Goal: Task Accomplishment & Management: Manage account settings

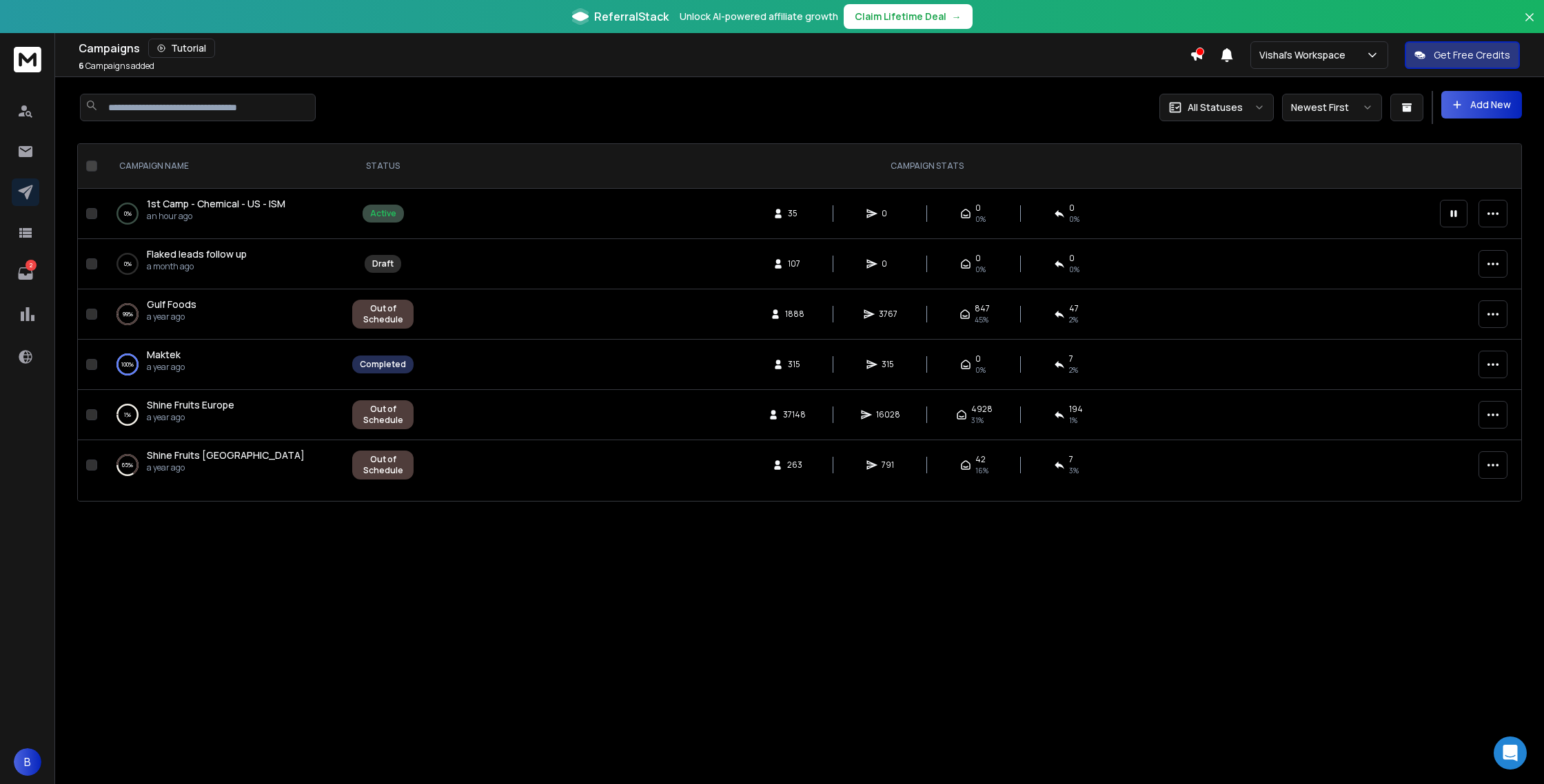
click at [246, 205] on span "1st Camp - Chemical - US - ISM" at bounding box center [216, 204] width 138 height 13
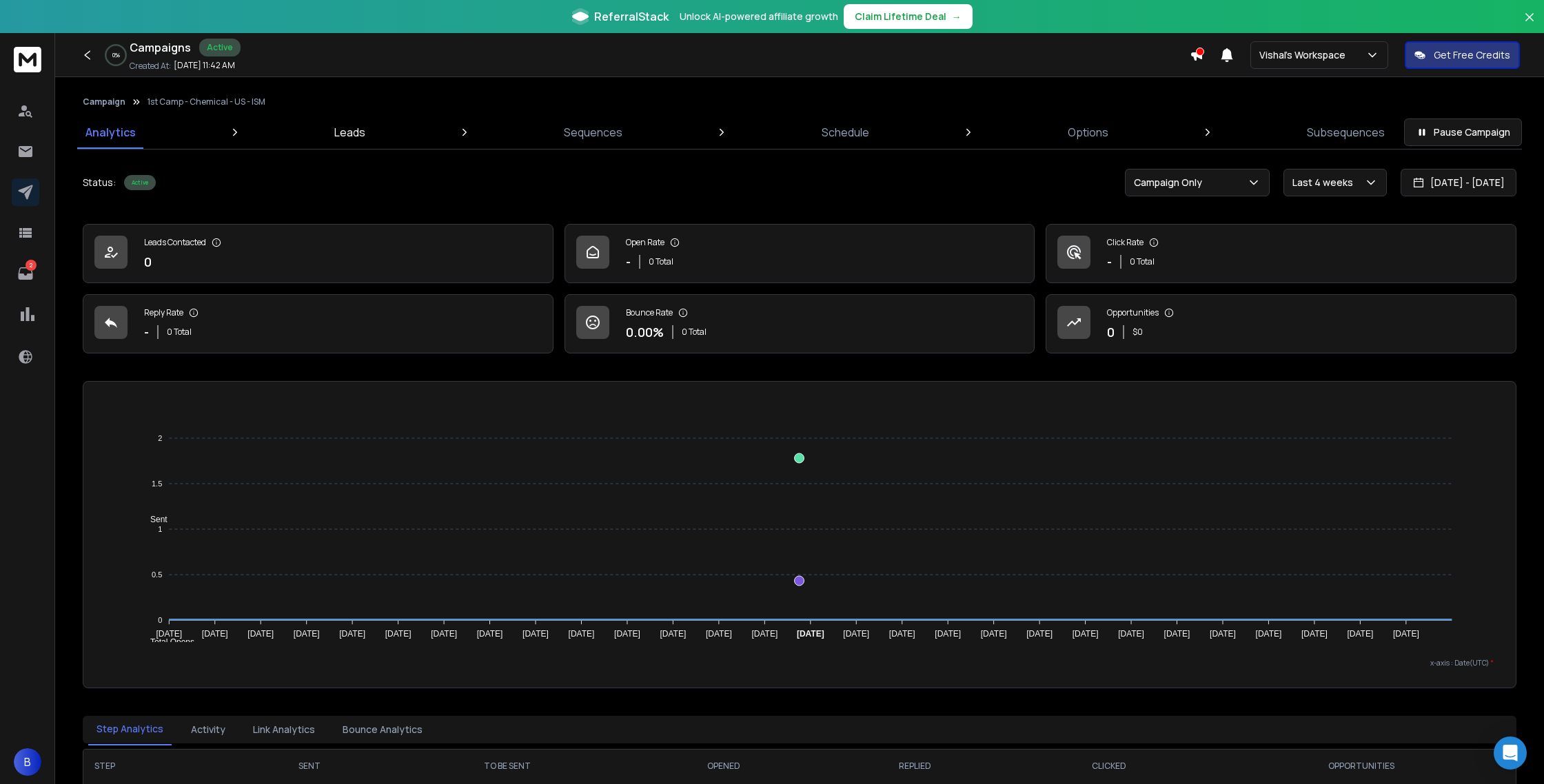
click at [327, 135] on link "Leads" at bounding box center [350, 132] width 48 height 33
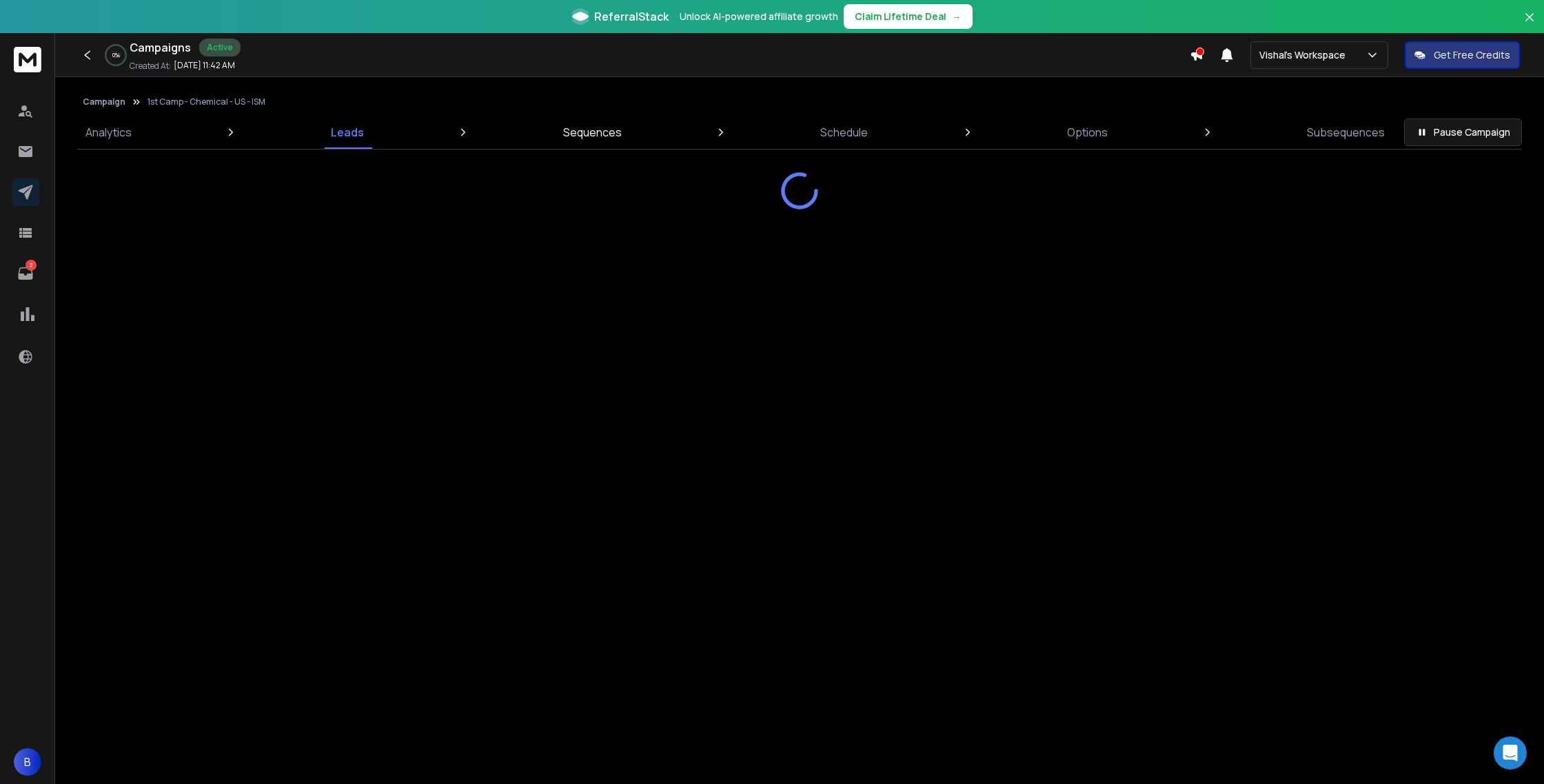
click at [611, 132] on p "Sequences" at bounding box center [592, 132] width 58 height 16
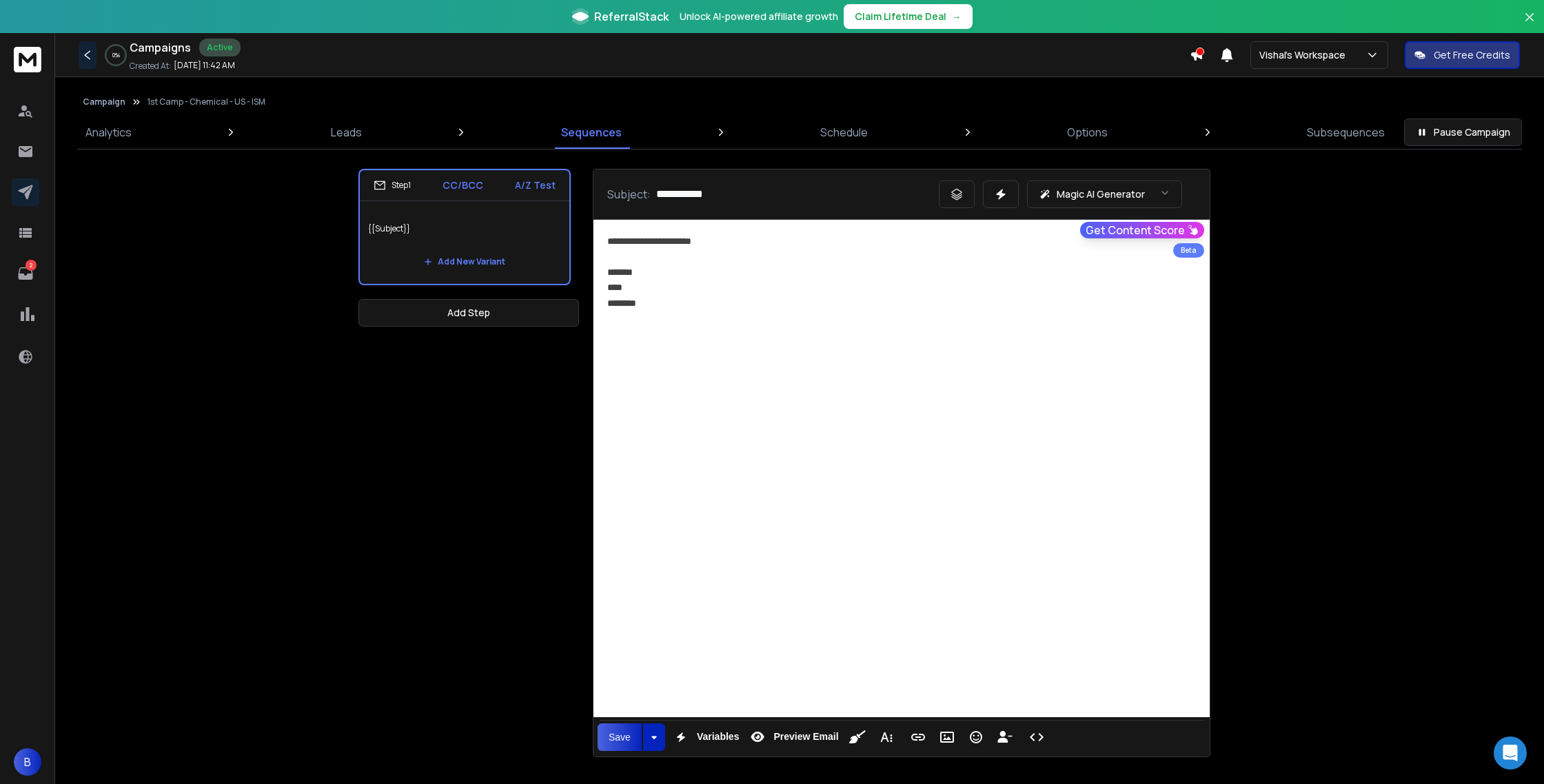
click at [86, 54] on icon at bounding box center [87, 55] width 12 height 12
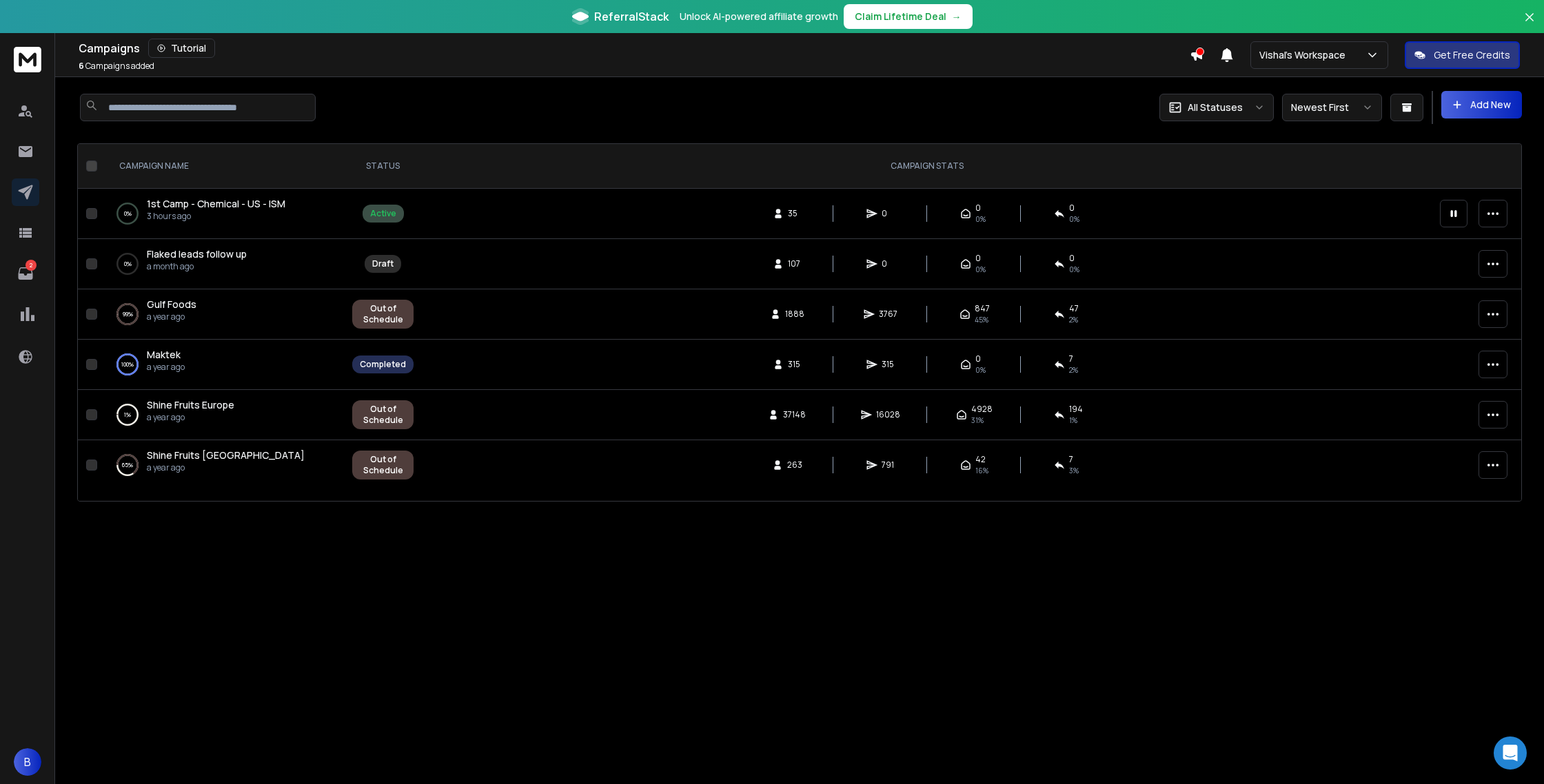
click at [252, 204] on span "1st Camp - Chemical - US - ISM" at bounding box center [216, 204] width 138 height 13
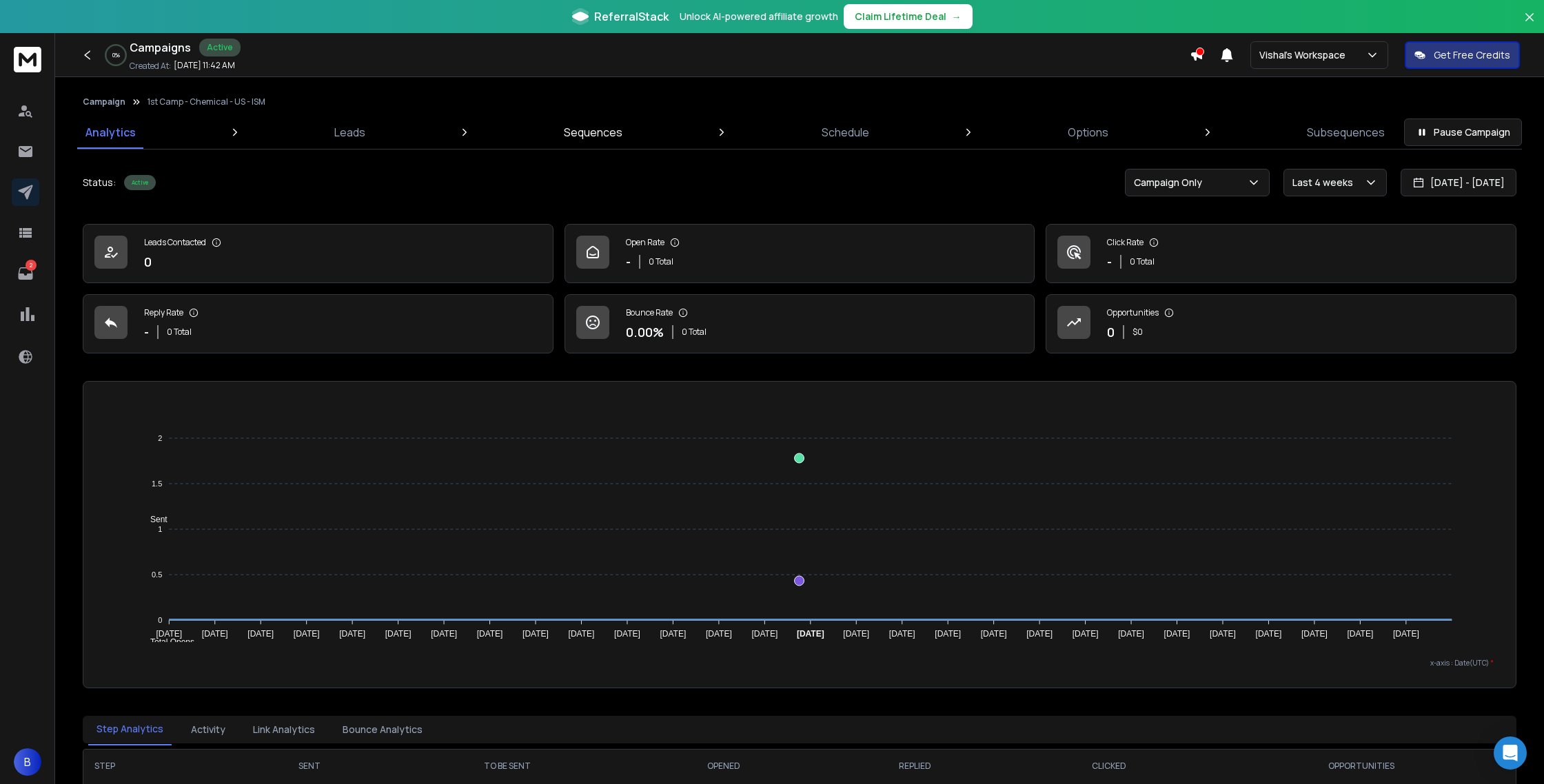
drag, startPoint x: 640, startPoint y: 135, endPoint x: 628, endPoint y: 135, distance: 12.0
click at [640, 135] on div "Analytics Leads Sequences Schedule Options Subsequences" at bounding box center [735, 132] width 1316 height 33
click at [627, 135] on link "Sequences" at bounding box center [593, 132] width 75 height 33
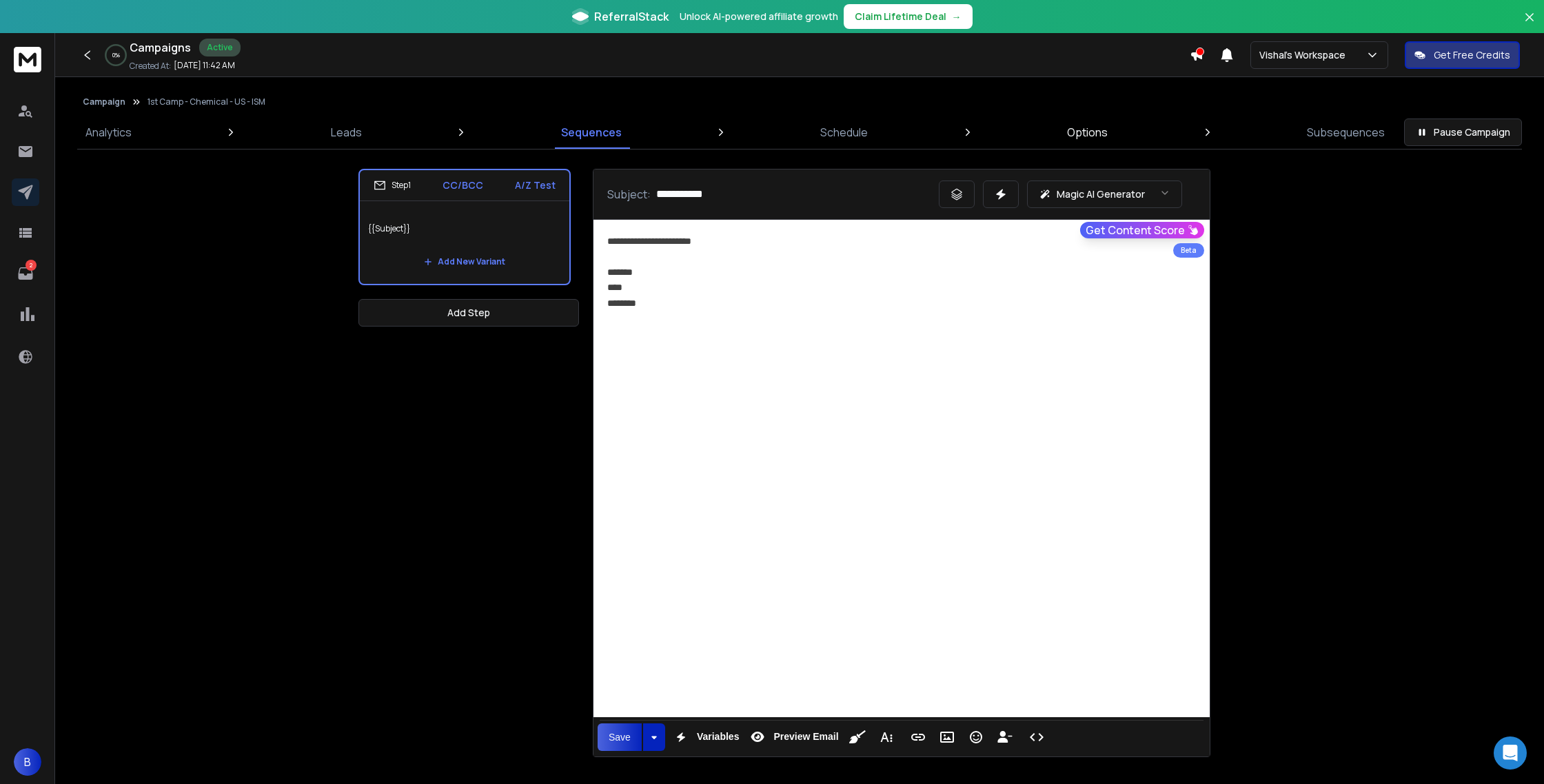
click at [1069, 130] on p "Options" at bounding box center [1087, 132] width 41 height 16
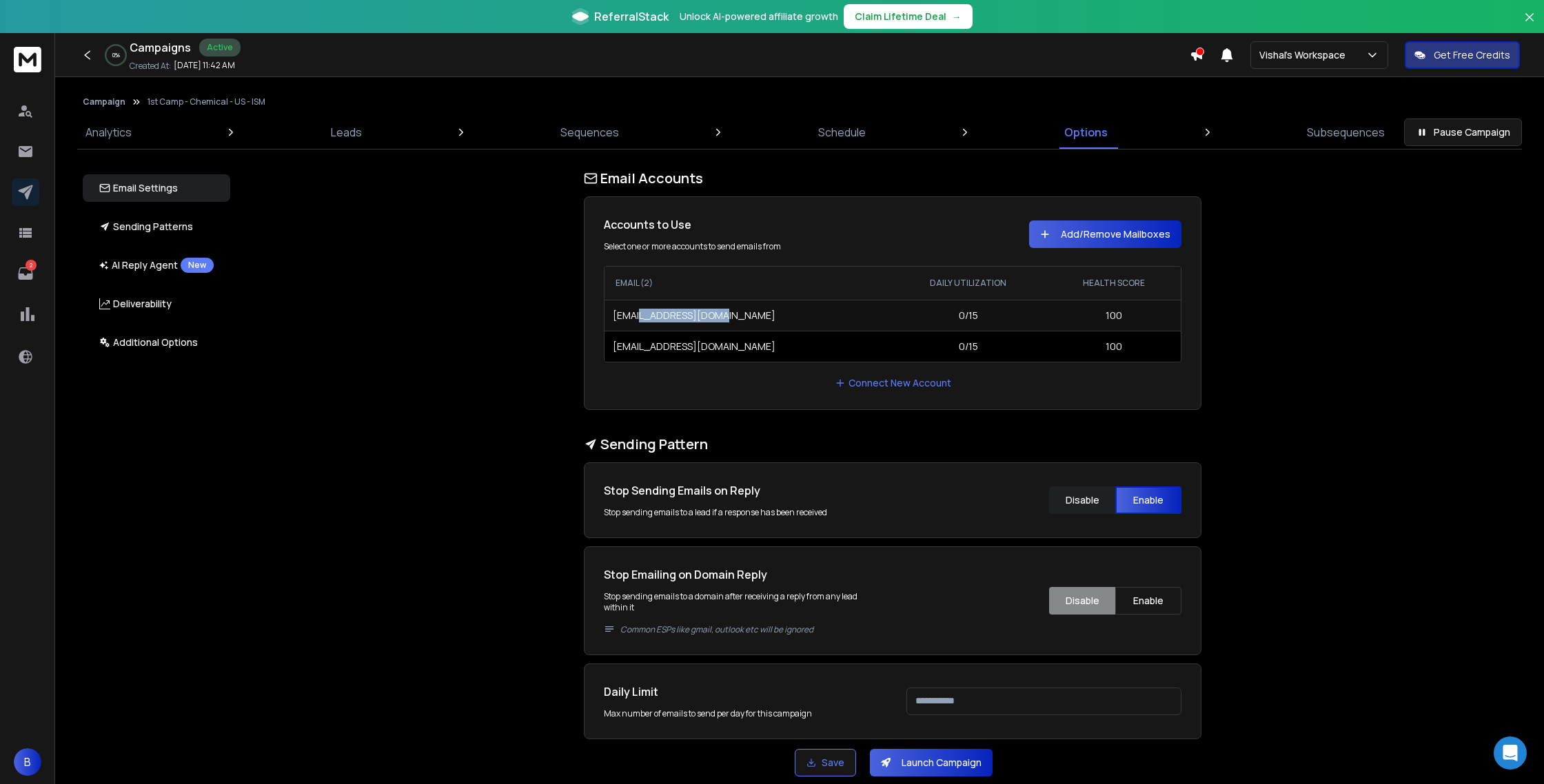
drag, startPoint x: 709, startPoint y: 314, endPoint x: 648, endPoint y: 318, distance: 61.1
click at [640, 320] on div "[EMAIL_ADDRESS][DOMAIN_NAME]" at bounding box center [747, 315] width 269 height 14
copy p "[DOMAIN_NAME]"
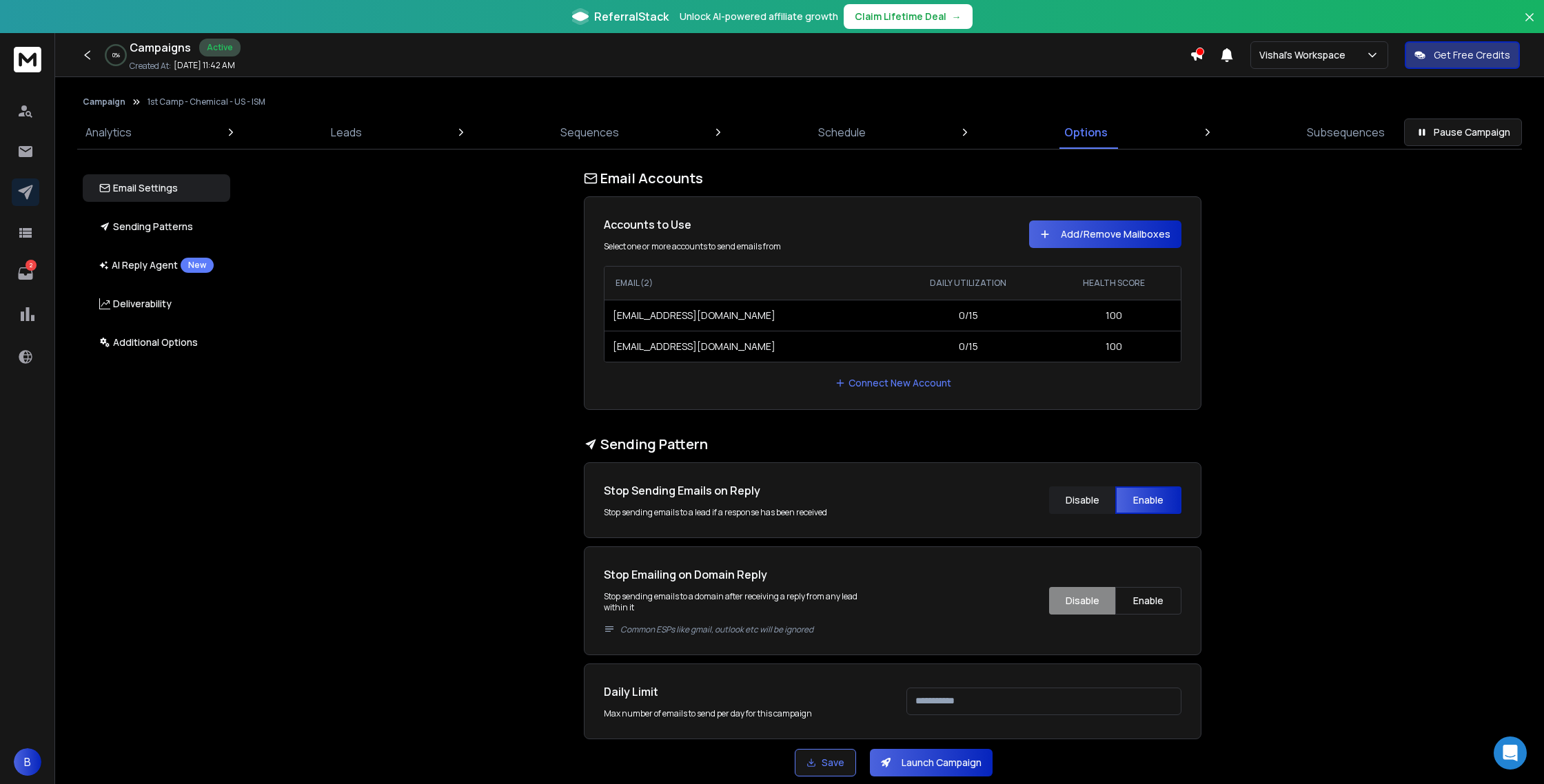
click at [1481, 283] on div "**********" at bounding box center [901, 456] width 1297 height 575
click at [1199, 59] on icon at bounding box center [1196, 55] width 11 height 11
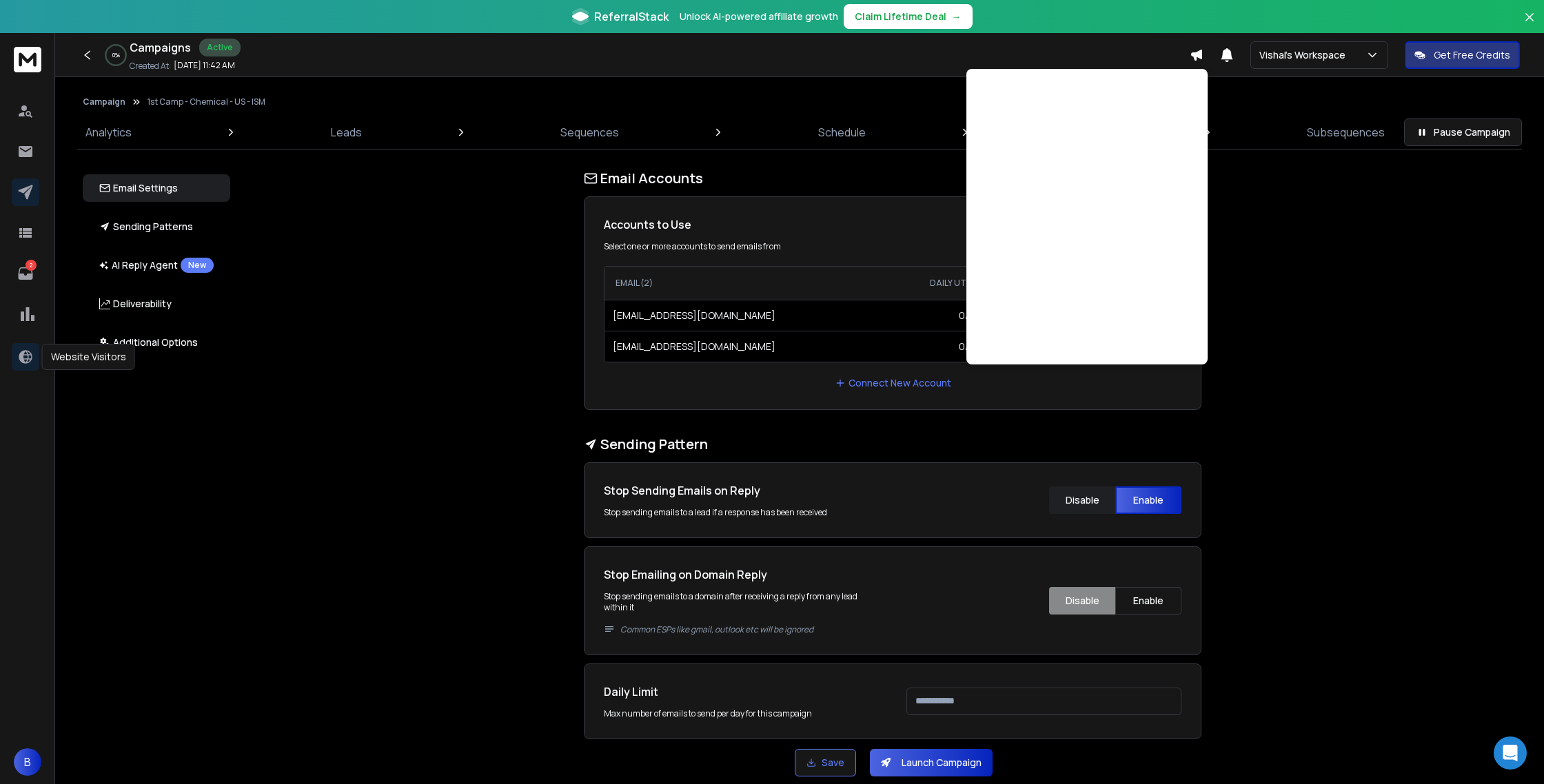
click at [28, 357] on icon at bounding box center [25, 356] width 14 height 14
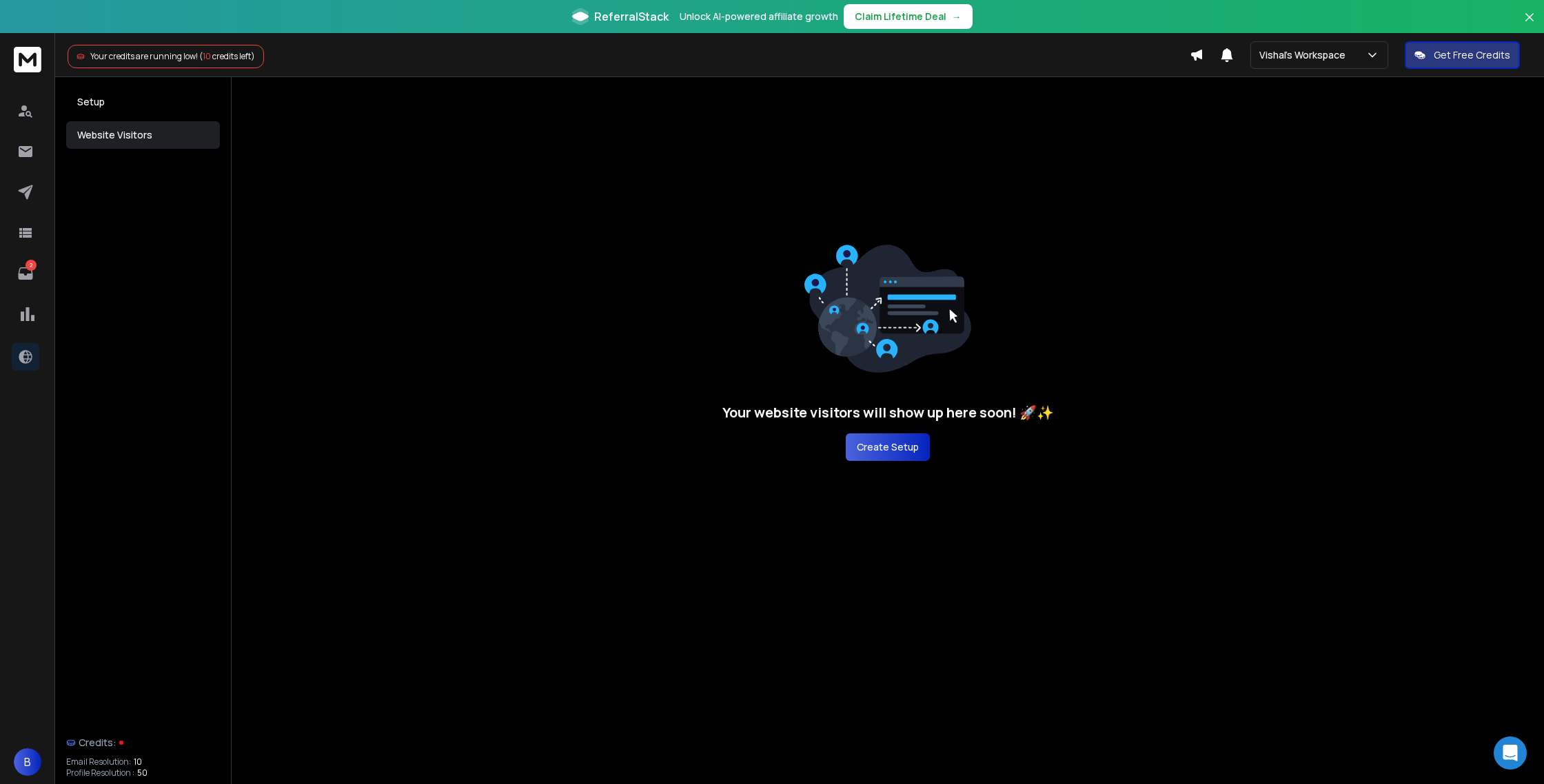
click at [11, 318] on div "2 B" at bounding box center [27, 411] width 55 height 756
click at [26, 315] on icon at bounding box center [27, 313] width 14 height 14
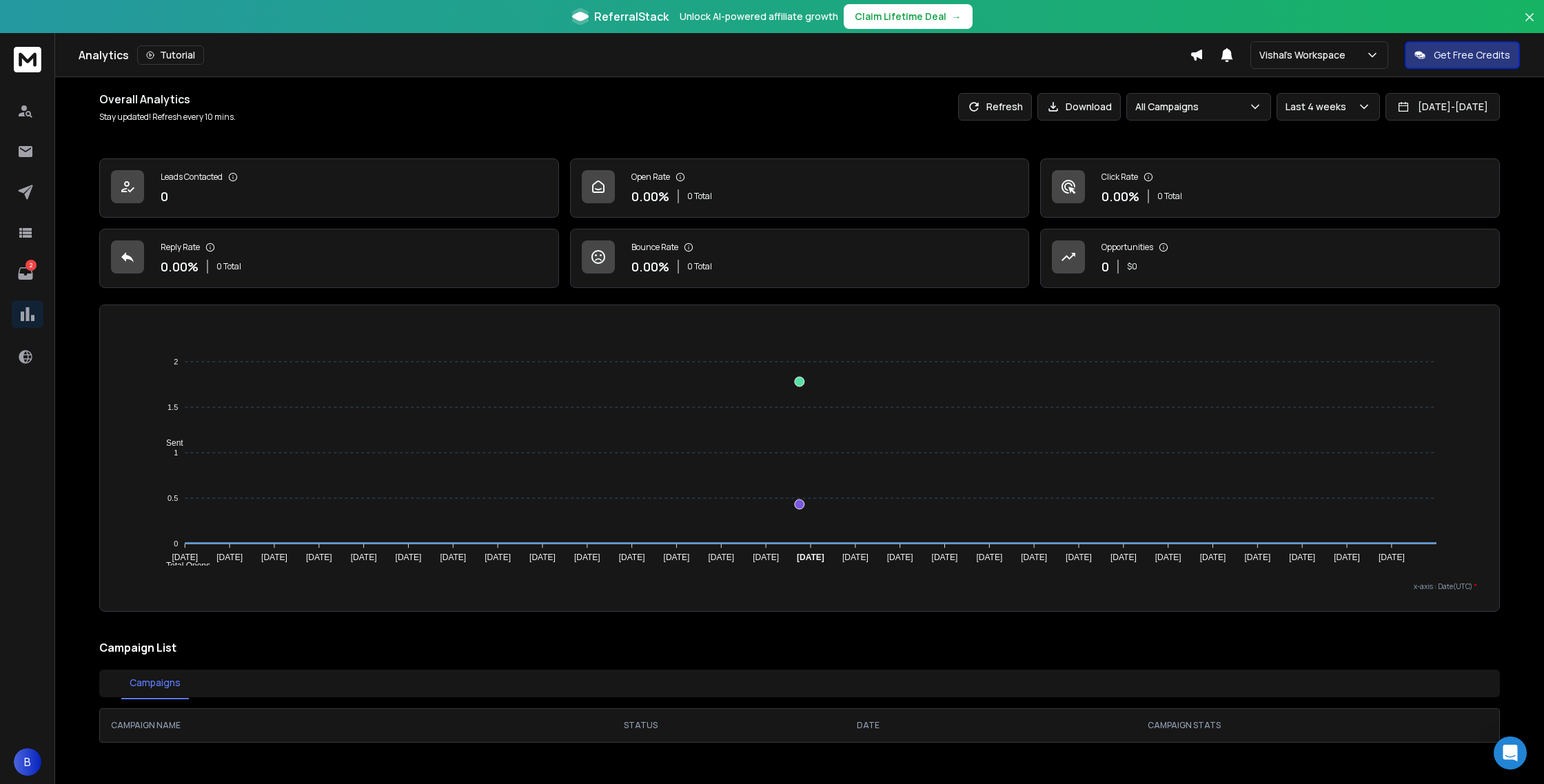
click at [12, 71] on div "2" at bounding box center [27, 211] width 32 height 328
click at [33, 61] on icon at bounding box center [27, 60] width 28 height 26
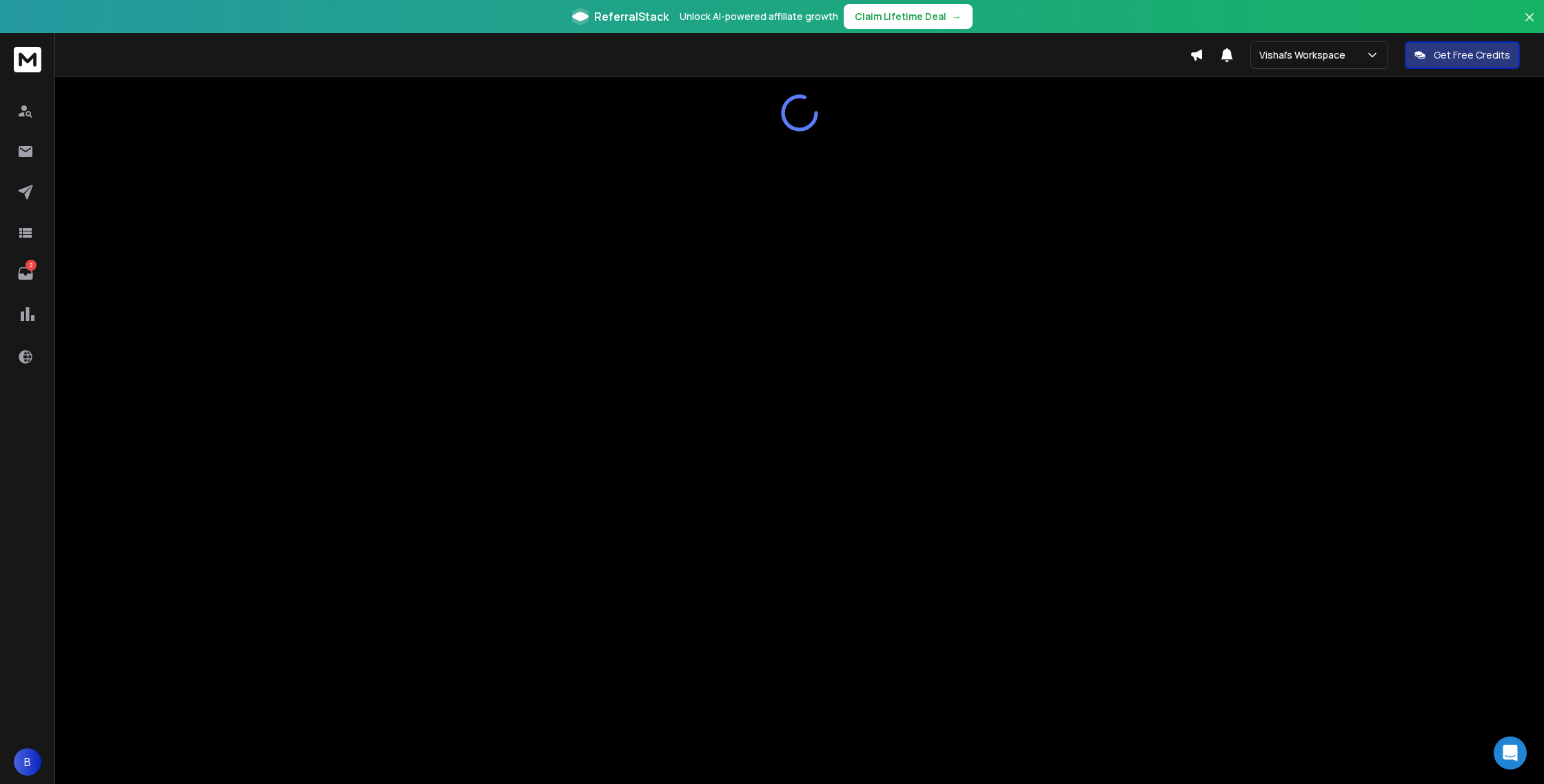
click at [33, 61] on icon at bounding box center [27, 60] width 28 height 26
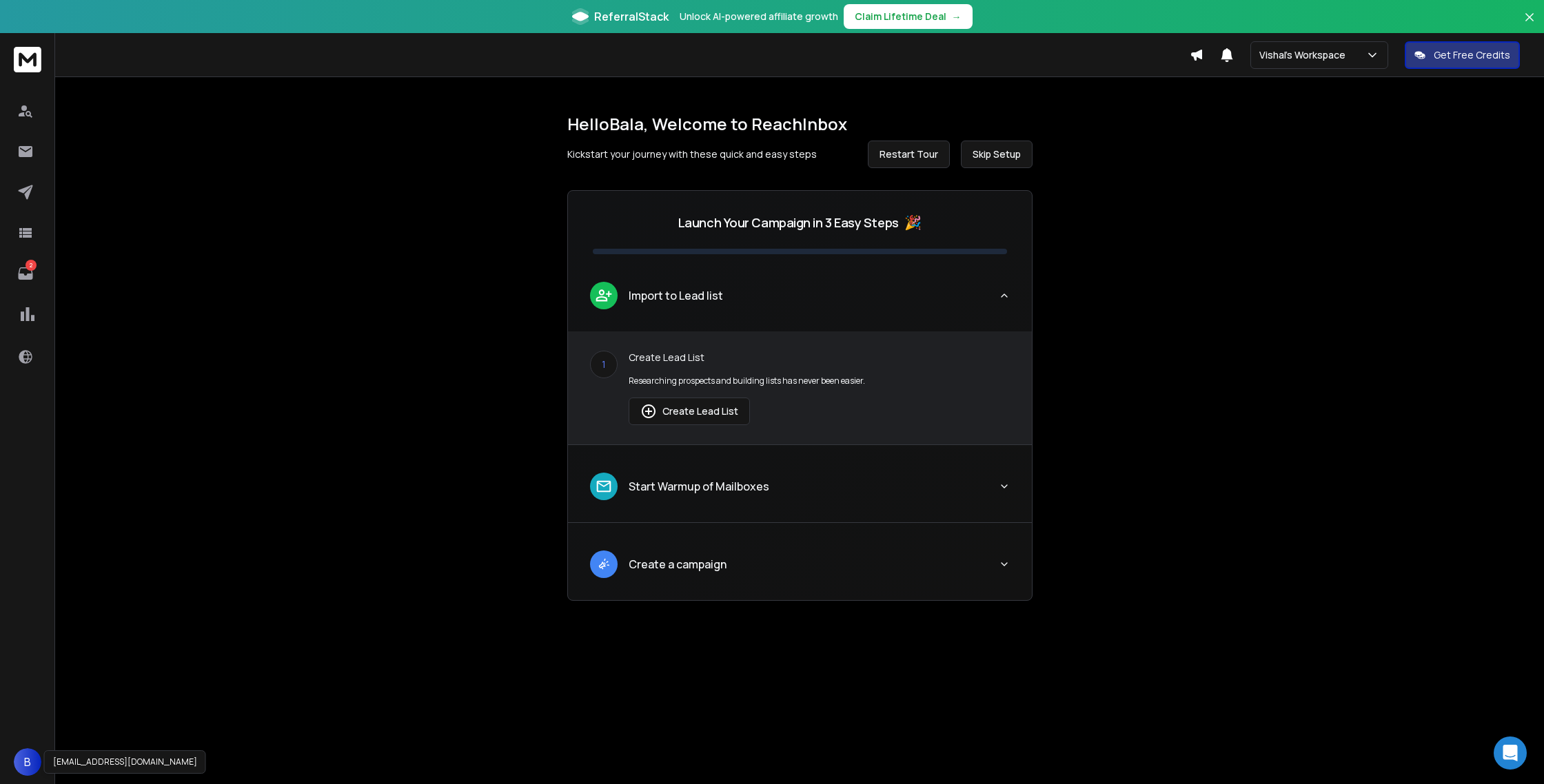
click at [28, 767] on span "B" at bounding box center [27, 762] width 28 height 28
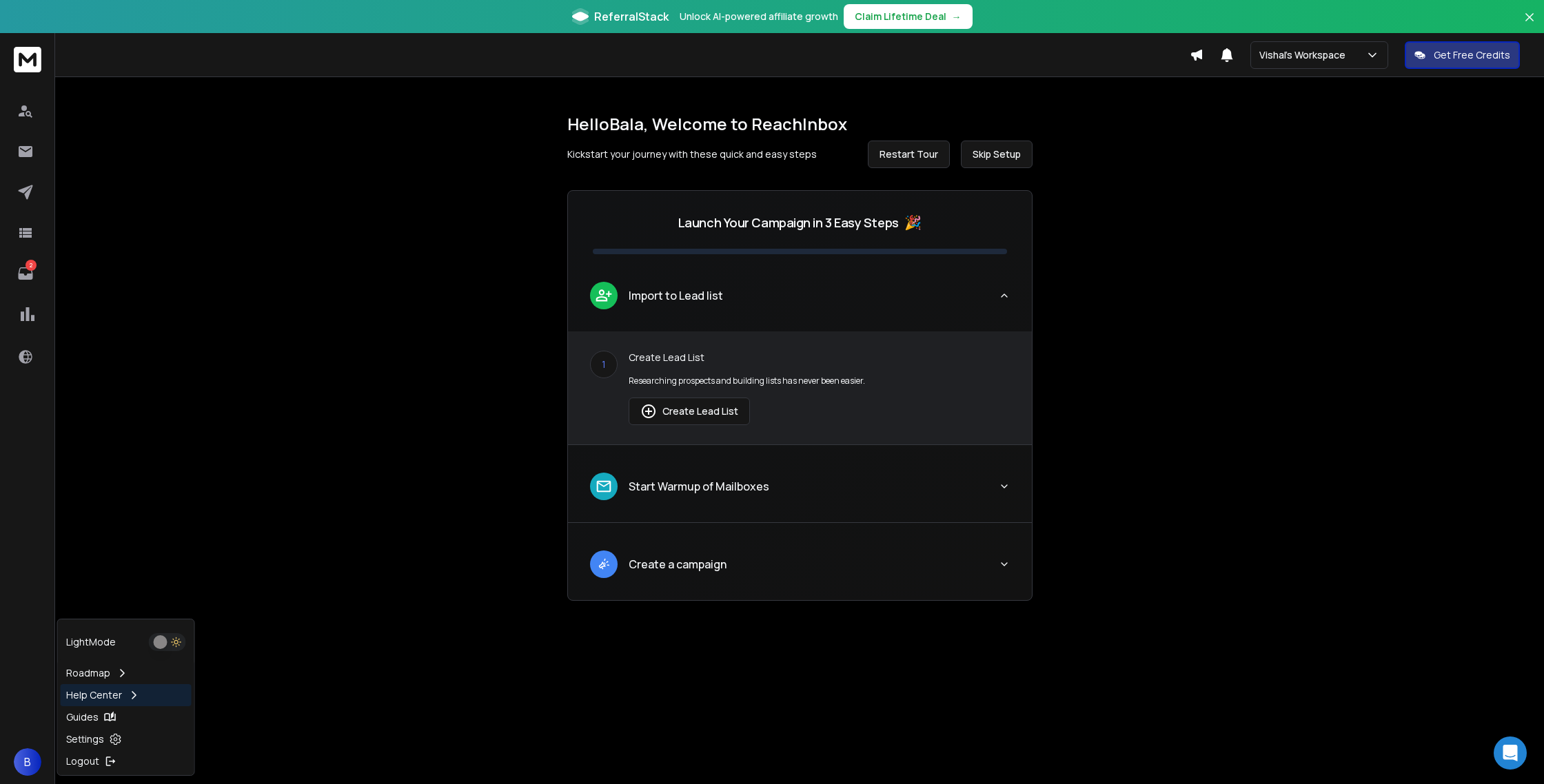
click at [118, 691] on p "Help Center" at bounding box center [94, 694] width 56 height 14
